Goal: Find specific page/section: Find specific page/section

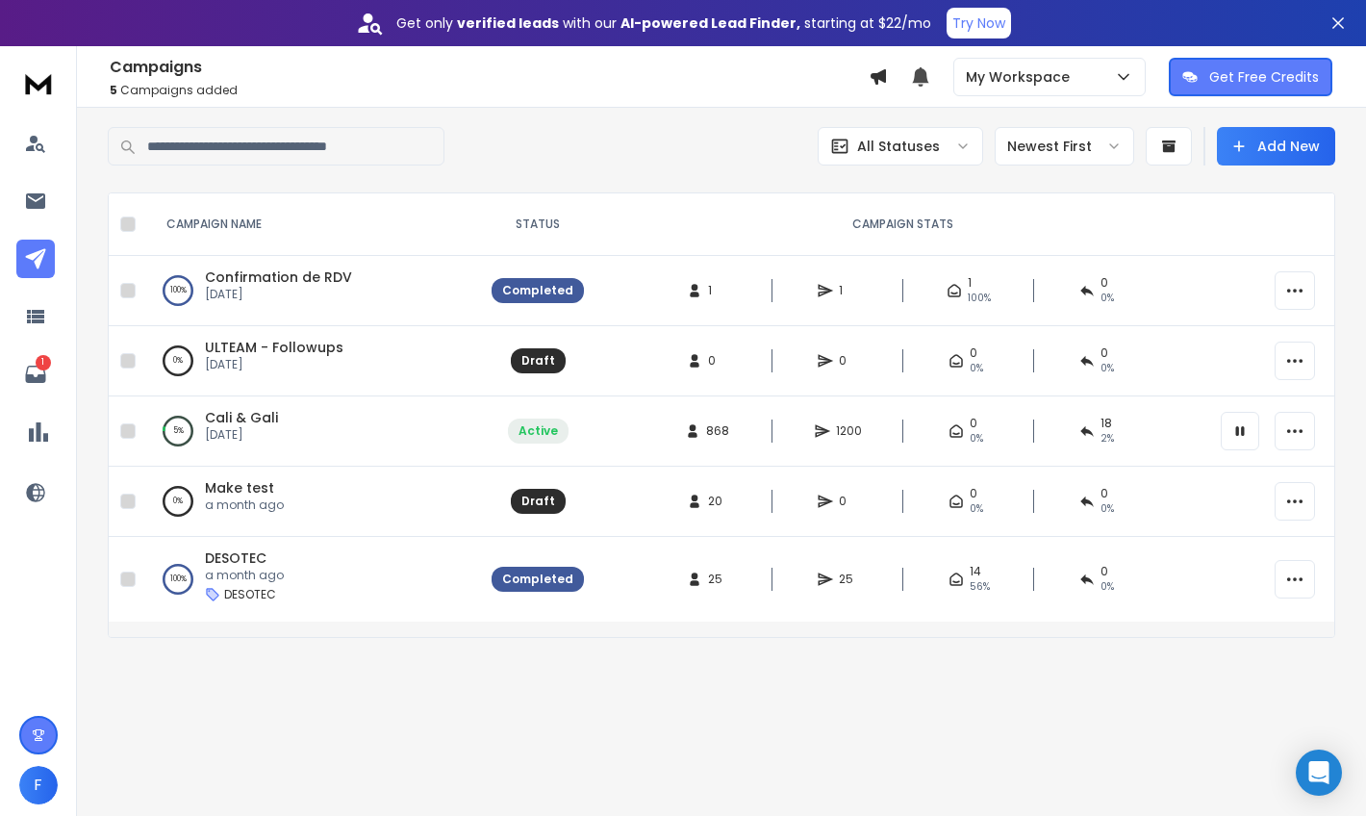
click at [59, 367] on div "1" at bounding box center [38, 378] width 44 height 46
click at [44, 368] on p "1" at bounding box center [43, 362] width 15 height 15
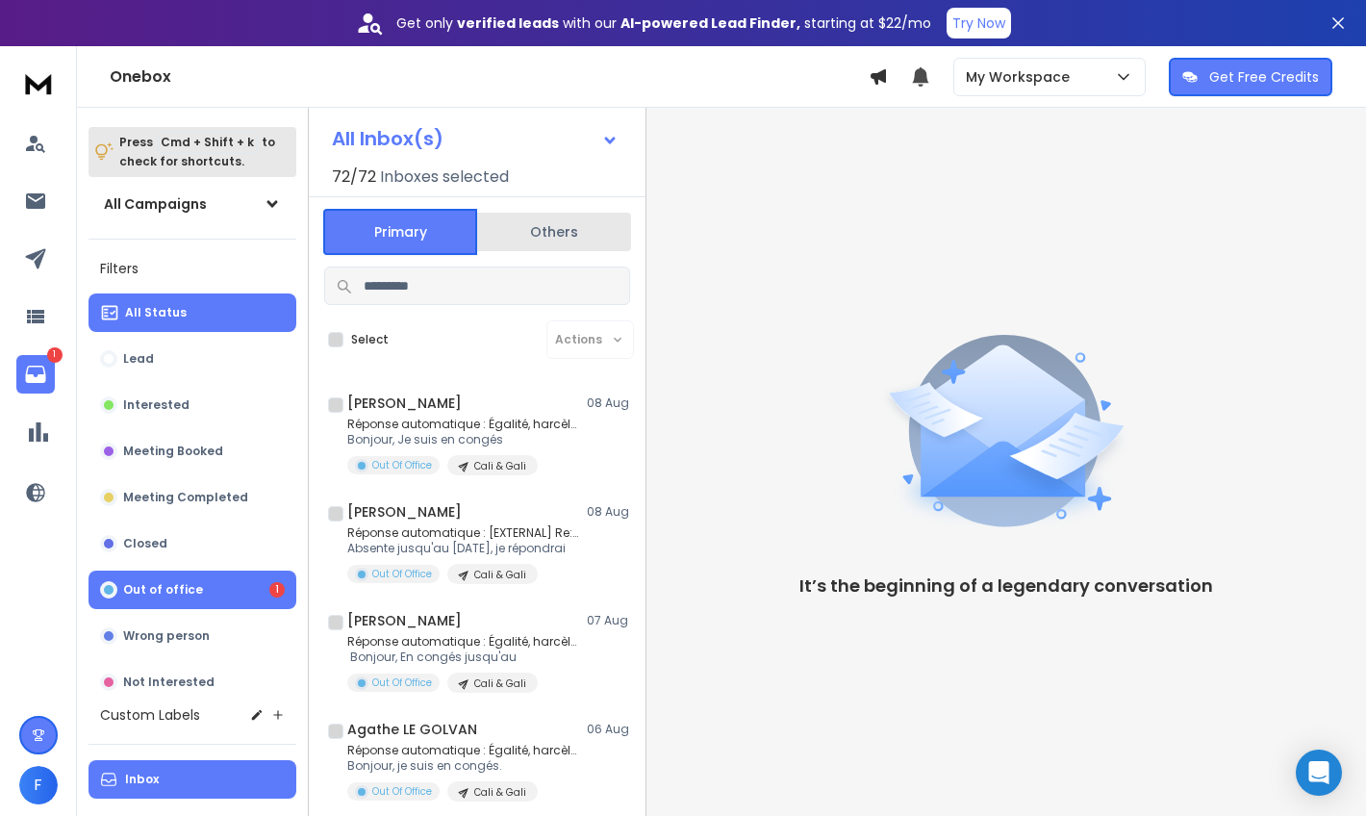
click at [225, 598] on button "Out of office 1" at bounding box center [193, 590] width 208 height 38
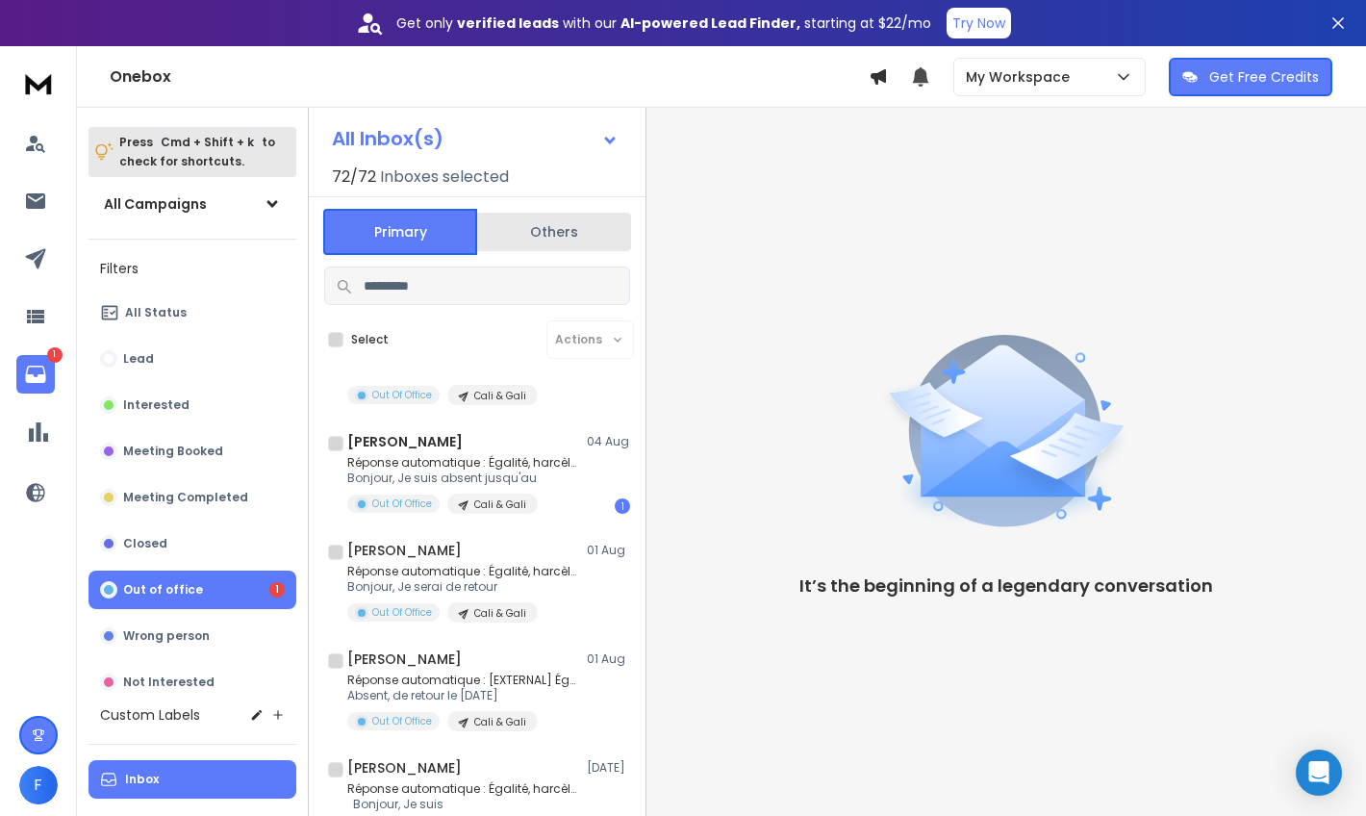
scroll to position [735, 0]
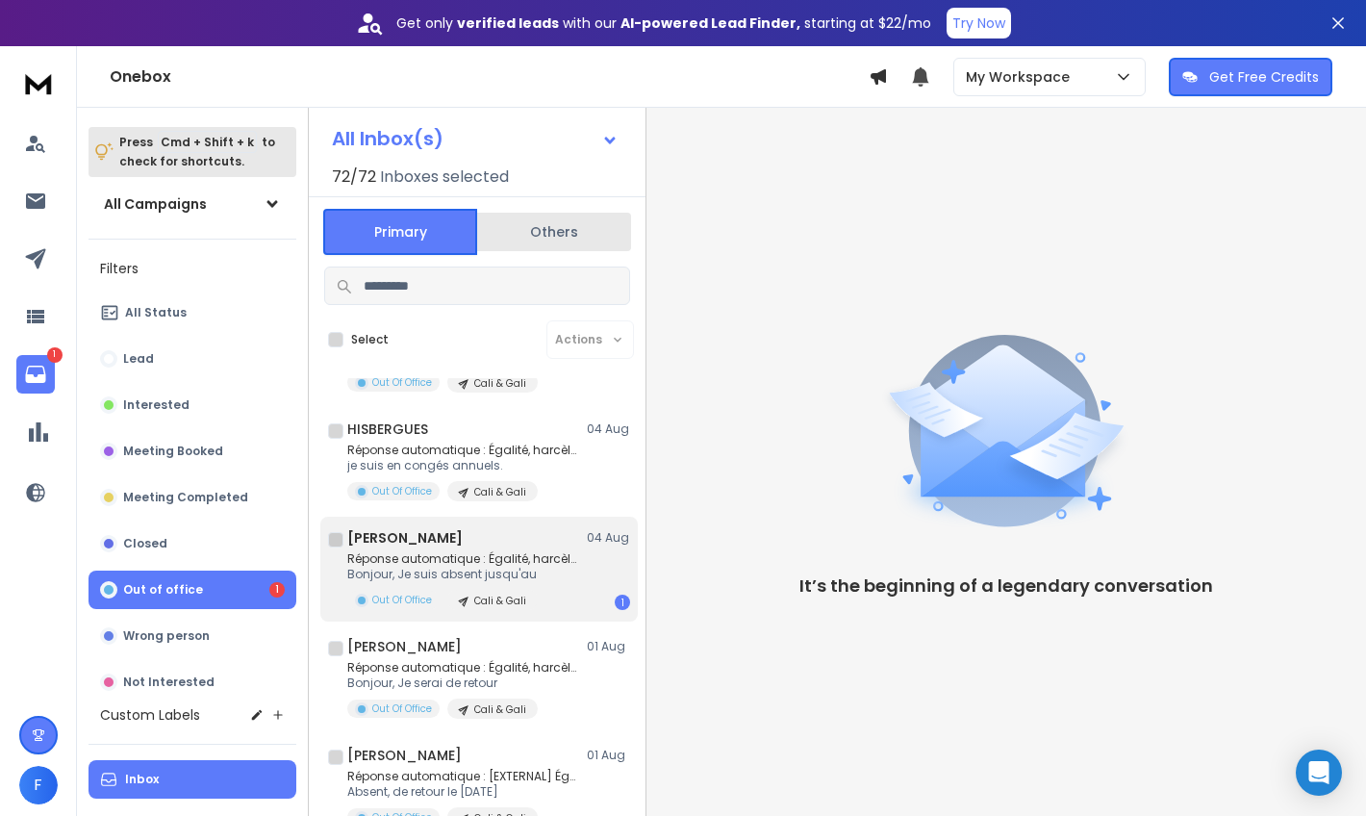
click at [478, 574] on p "Bonjour, Je suis absent jusqu'au" at bounding box center [462, 574] width 231 height 15
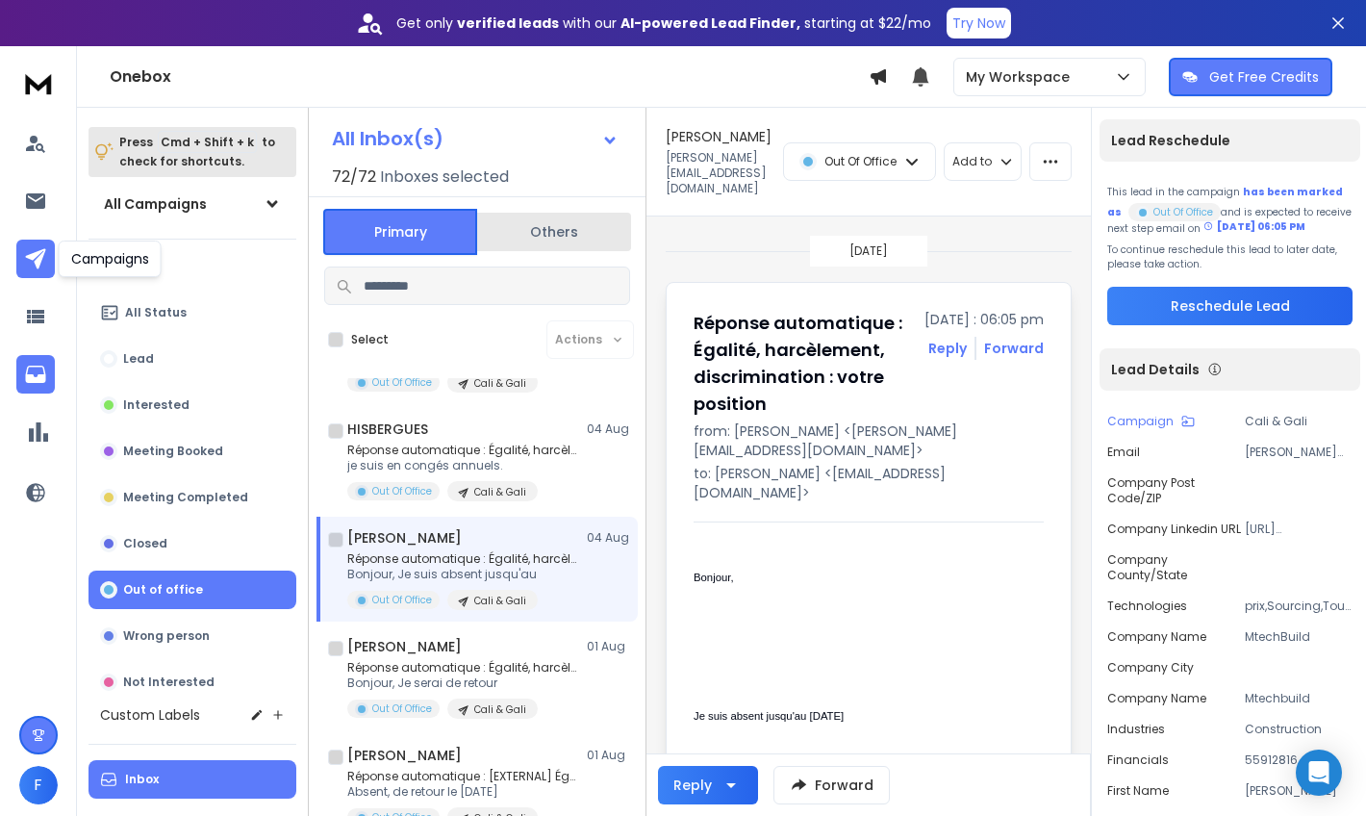
click at [42, 253] on icon at bounding box center [35, 258] width 20 height 20
